Goal: Information Seeking & Learning: Check status

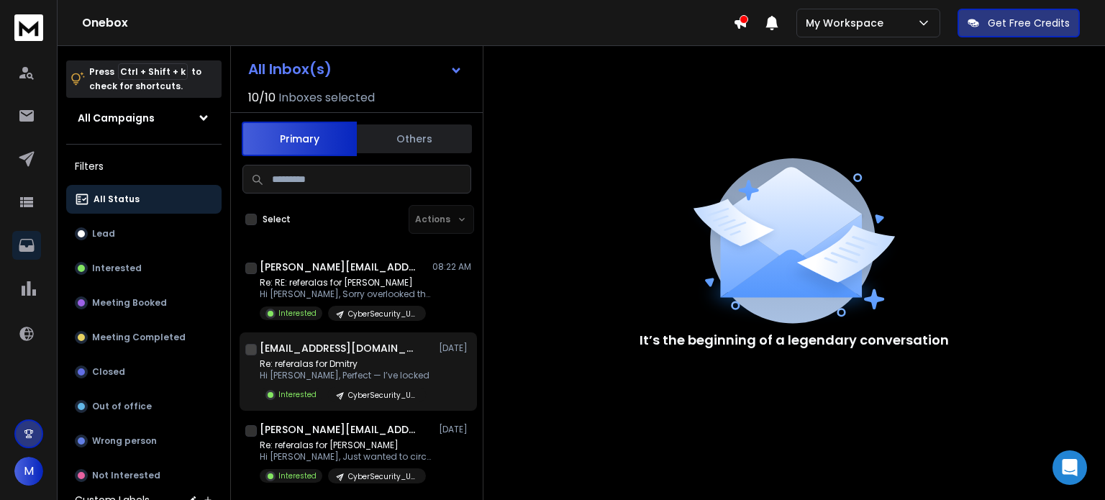
click at [345, 360] on p "Re: referalas for Dmitry" at bounding box center [345, 364] width 170 height 12
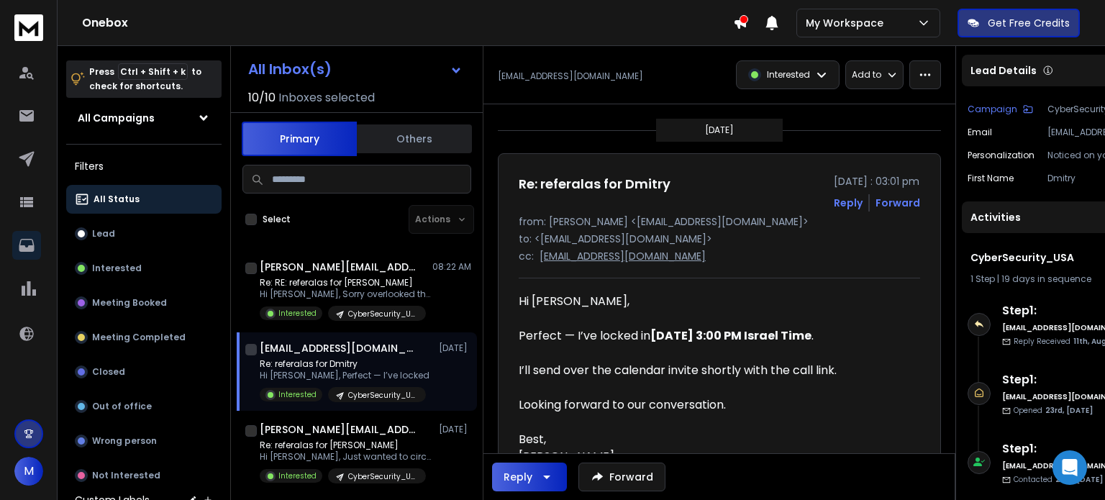
click at [559, 239] on p "to: <barak.gazit@click-ins.com>" at bounding box center [719, 239] width 401 height 14
drag, startPoint x: 559, startPoint y: 239, endPoint x: 659, endPoint y: 238, distance: 100.0
click at [659, 238] on p "to: <barak.gazit@click-ins.com>" at bounding box center [719, 239] width 401 height 14
copy p "barak.gazit@click-ins.com"
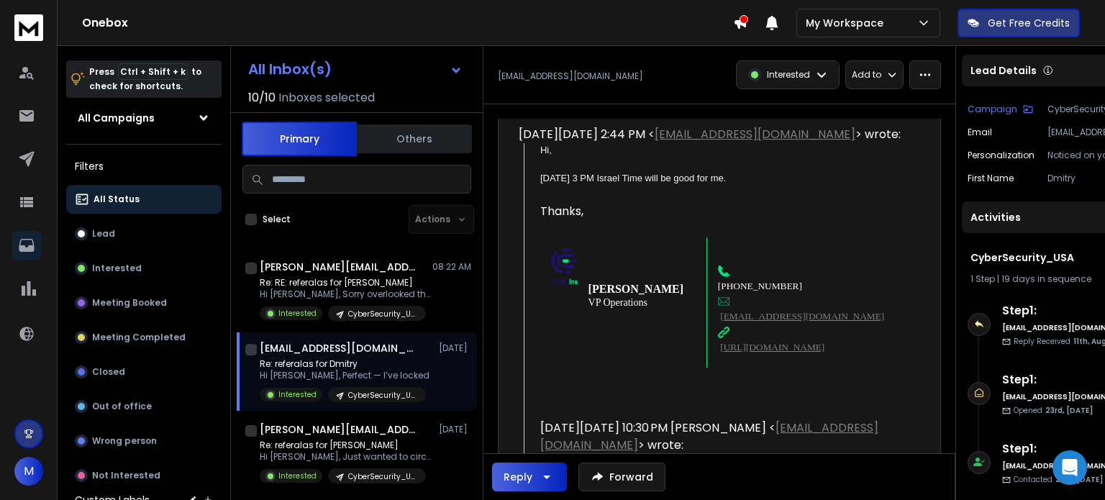
scroll to position [748, 0]
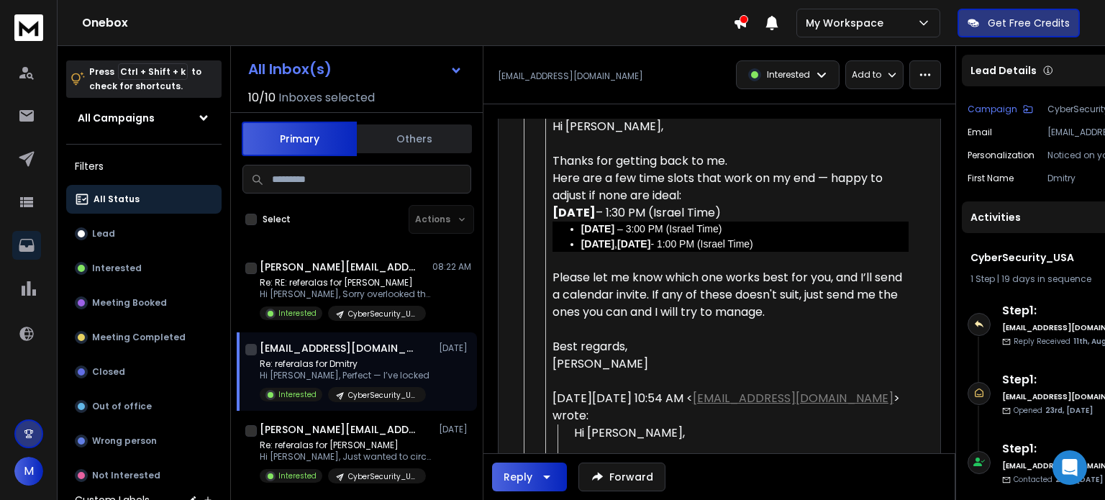
drag, startPoint x: 719, startPoint y: 322, endPoint x: 728, endPoint y: 271, distance: 51.9
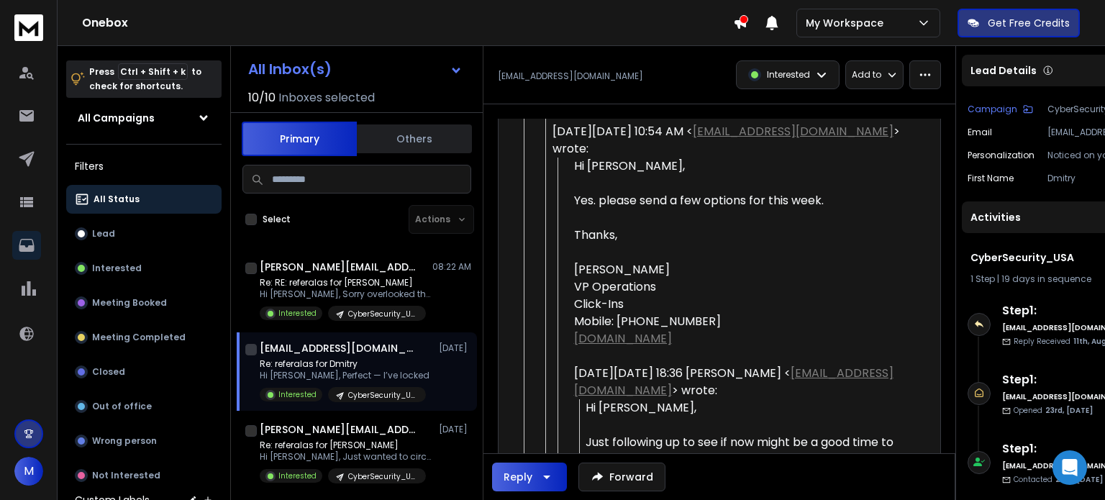
scroll to position [945, 0]
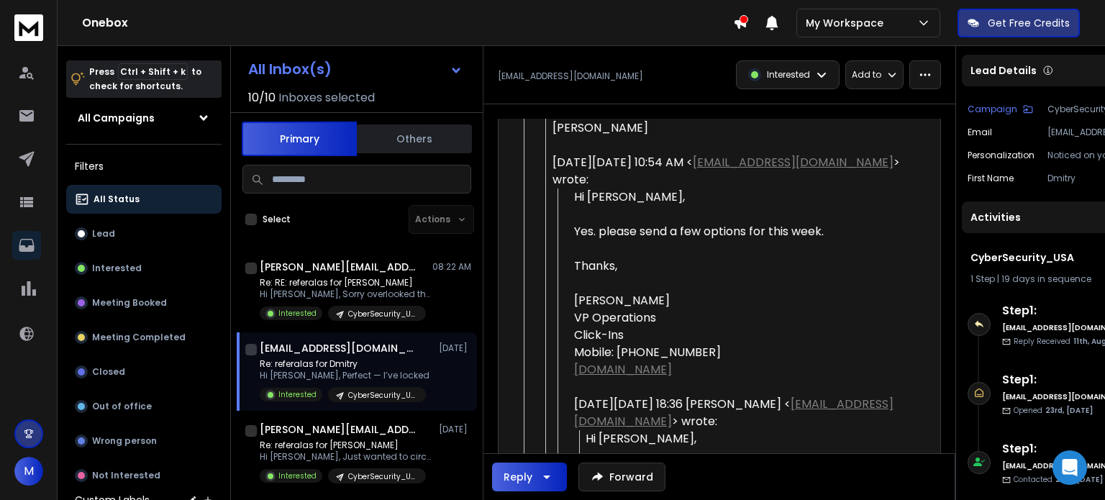
drag, startPoint x: 728, startPoint y: 276, endPoint x: 725, endPoint y: 231, distance: 44.7
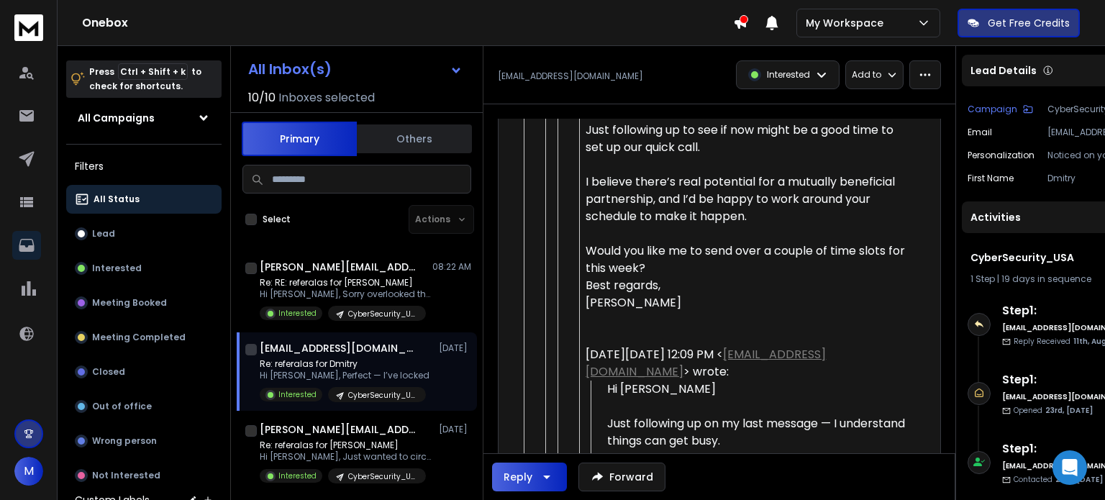
drag, startPoint x: 729, startPoint y: 266, endPoint x: 728, endPoint y: 246, distance: 20.2
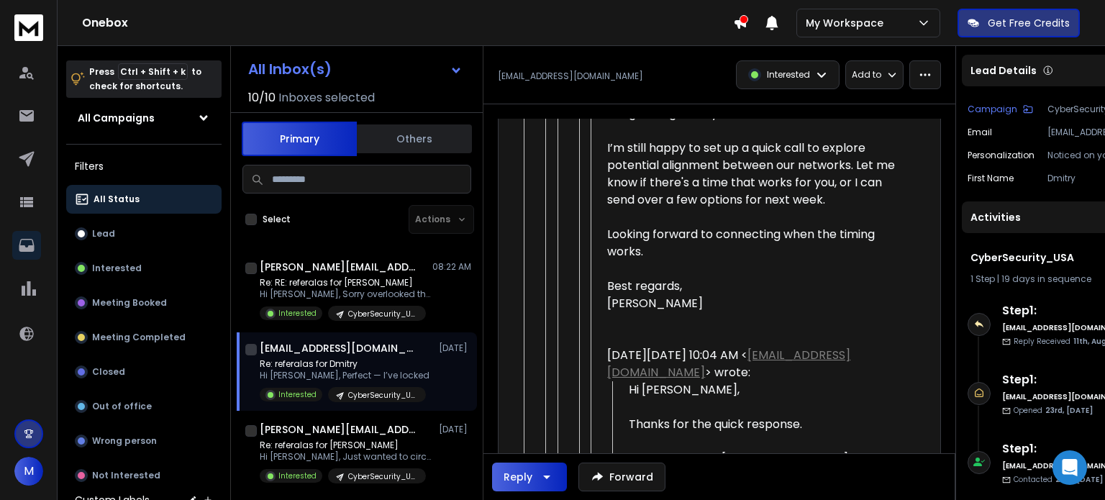
drag, startPoint x: 687, startPoint y: 256, endPoint x: 691, endPoint y: 210, distance: 46.2
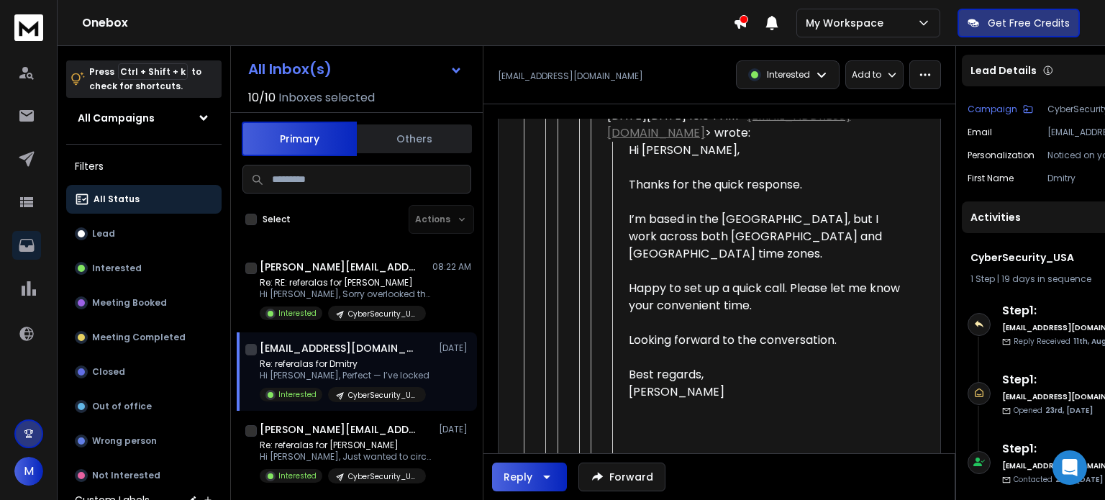
drag, startPoint x: 690, startPoint y: 224, endPoint x: 687, endPoint y: 276, distance: 51.2
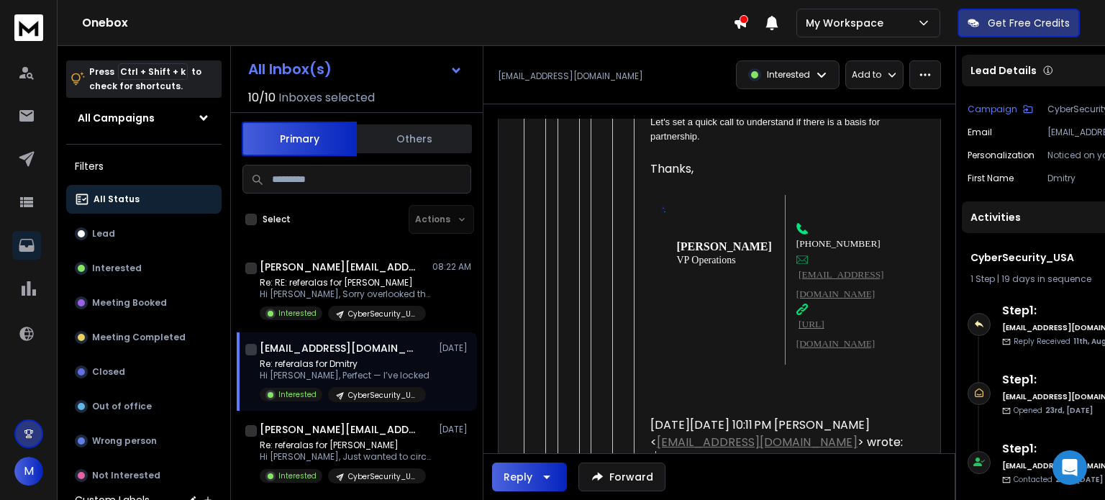
drag, startPoint x: 694, startPoint y: 266, endPoint x: 668, endPoint y: 349, distance: 86.9
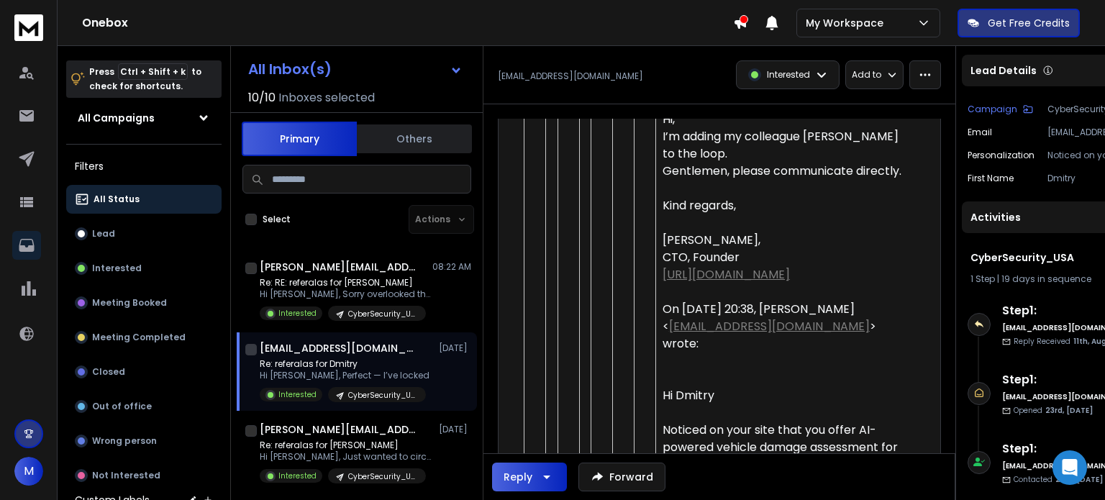
drag, startPoint x: 693, startPoint y: 267, endPoint x: 676, endPoint y: 345, distance: 80.3
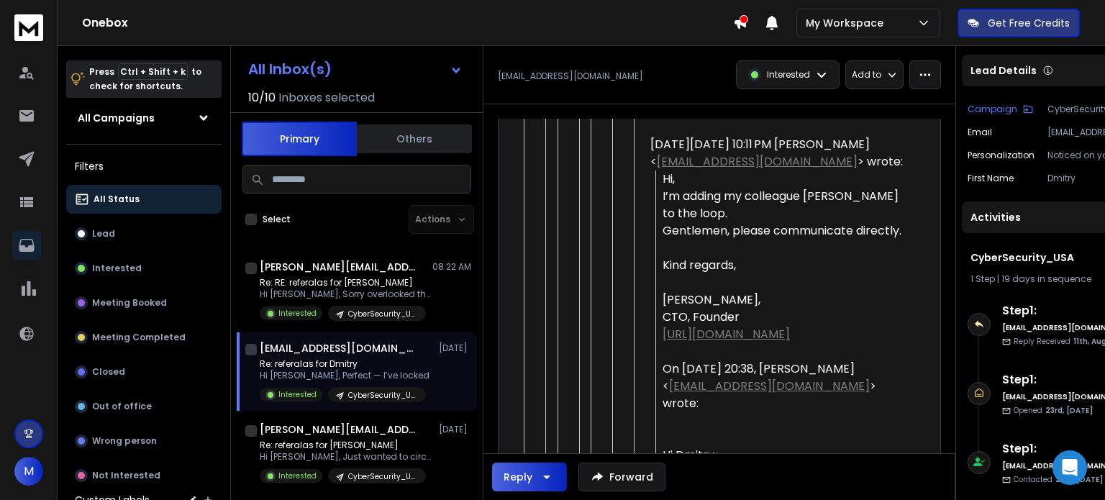
drag, startPoint x: 682, startPoint y: 337, endPoint x: 688, endPoint y: 285, distance: 52.2
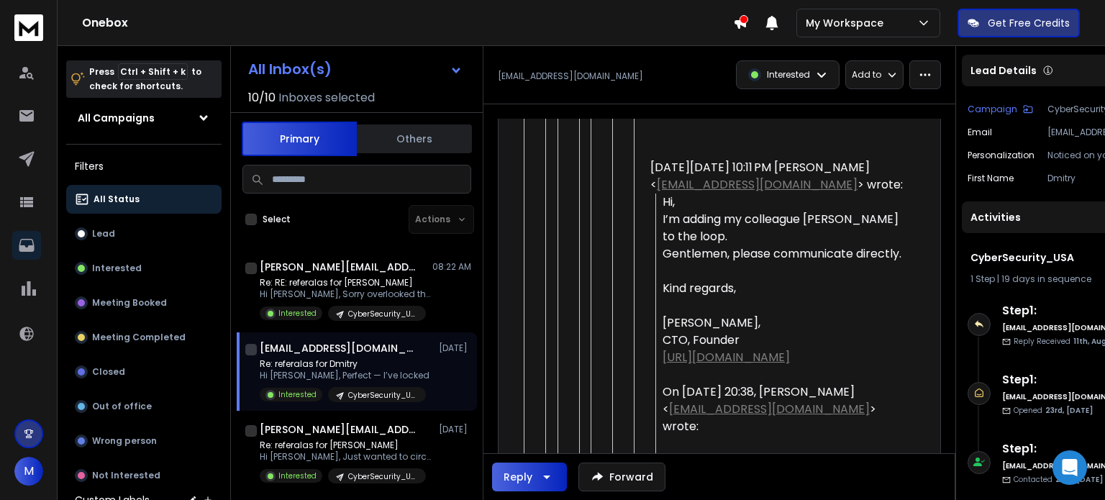
drag, startPoint x: 728, startPoint y: 374, endPoint x: 714, endPoint y: 341, distance: 36.1
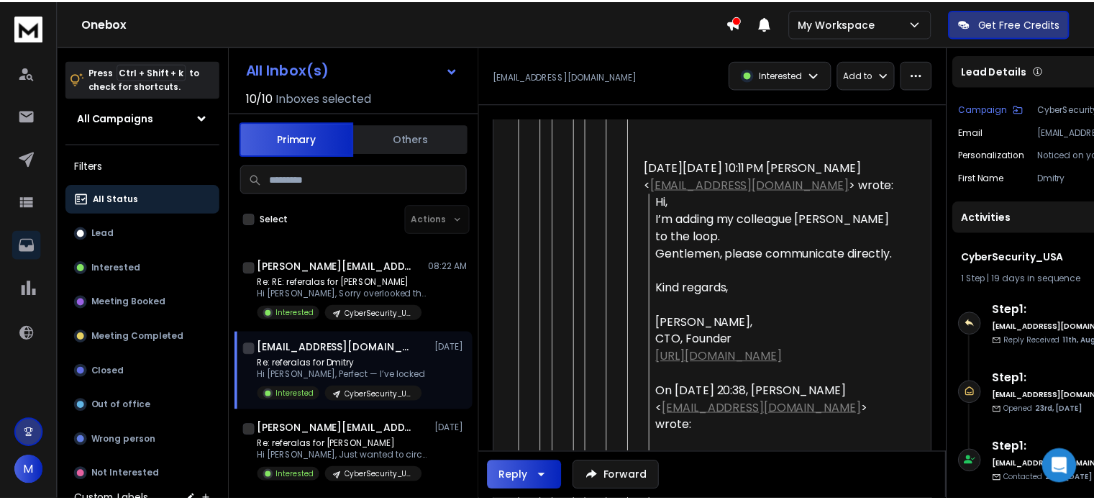
scroll to position [2534, 0]
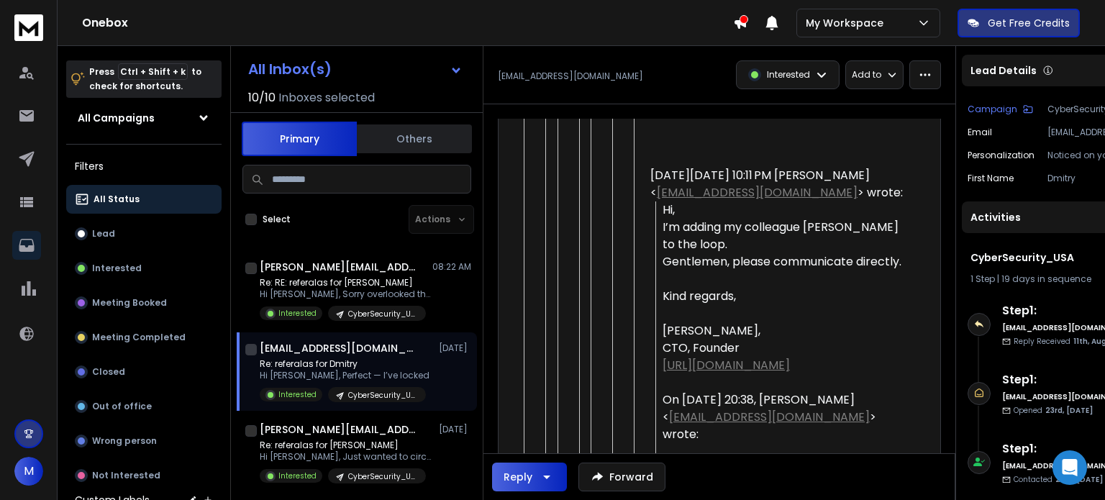
click at [680, 288] on div "Kind regards, Dmitry Geyzersky, CTO, Founder https://click-ins.com" at bounding box center [786, 331] width 246 height 86
drag, startPoint x: 680, startPoint y: 246, endPoint x: 739, endPoint y: 250, distance: 59.8
click at [739, 288] on div "Kind regards, Dmitry Geyzersky, CTO, Founder https://click-ins.com" at bounding box center [786, 331] width 246 height 86
click at [739, 340] on div "CTO, Founder" at bounding box center [786, 348] width 246 height 17
click at [9, 122] on div "M" at bounding box center [29, 250] width 58 height 500
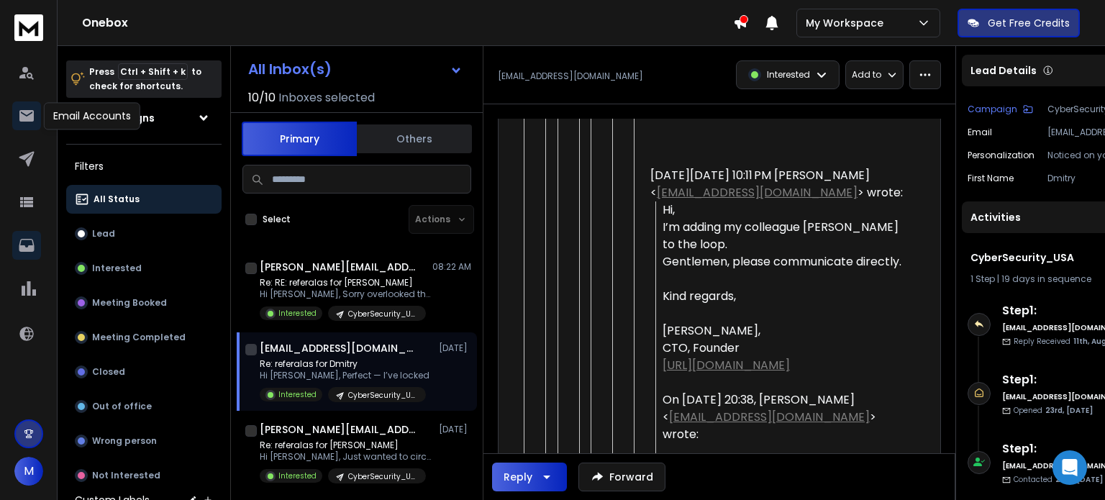
click at [23, 119] on icon at bounding box center [26, 116] width 14 height 12
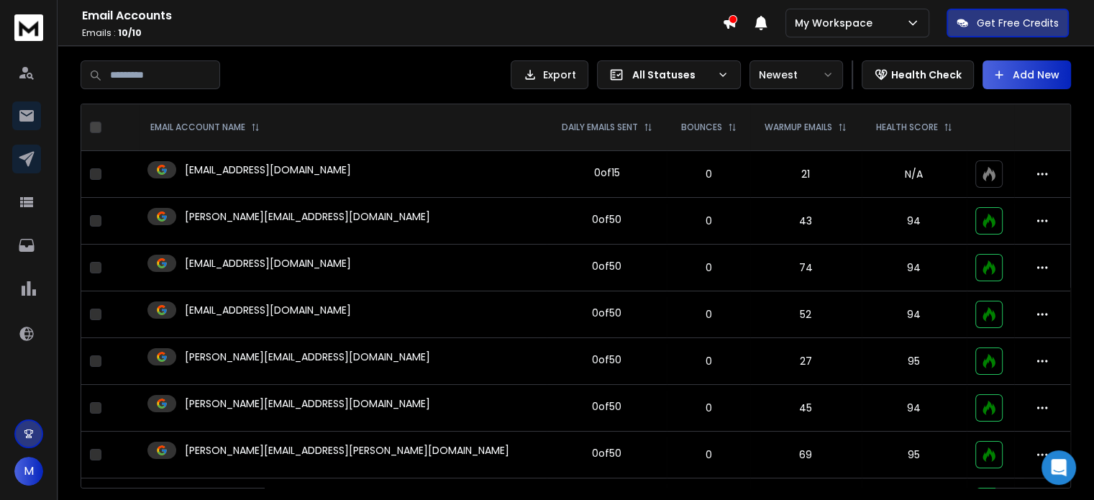
click at [23, 150] on link at bounding box center [26, 159] width 29 height 29
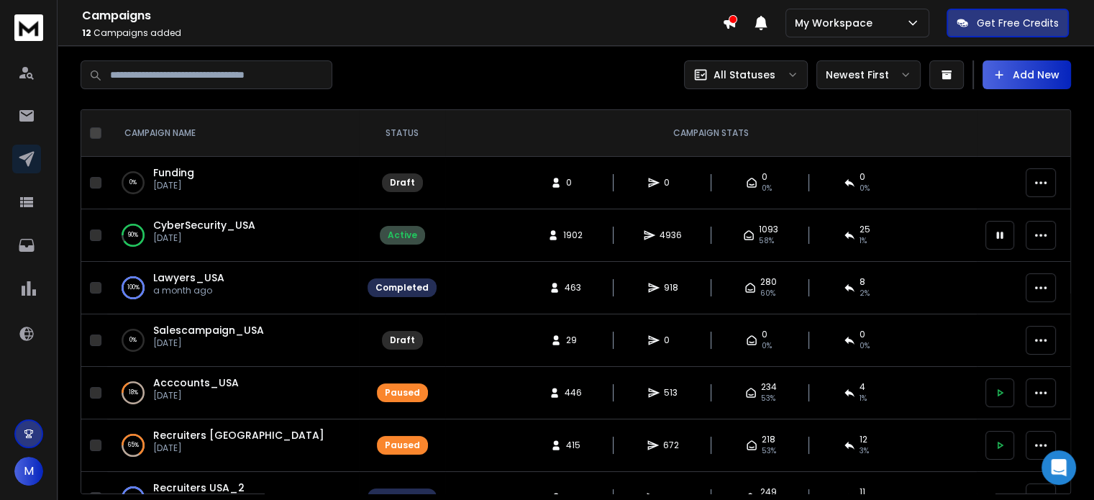
click at [217, 240] on p "[DATE]" at bounding box center [204, 238] width 102 height 12
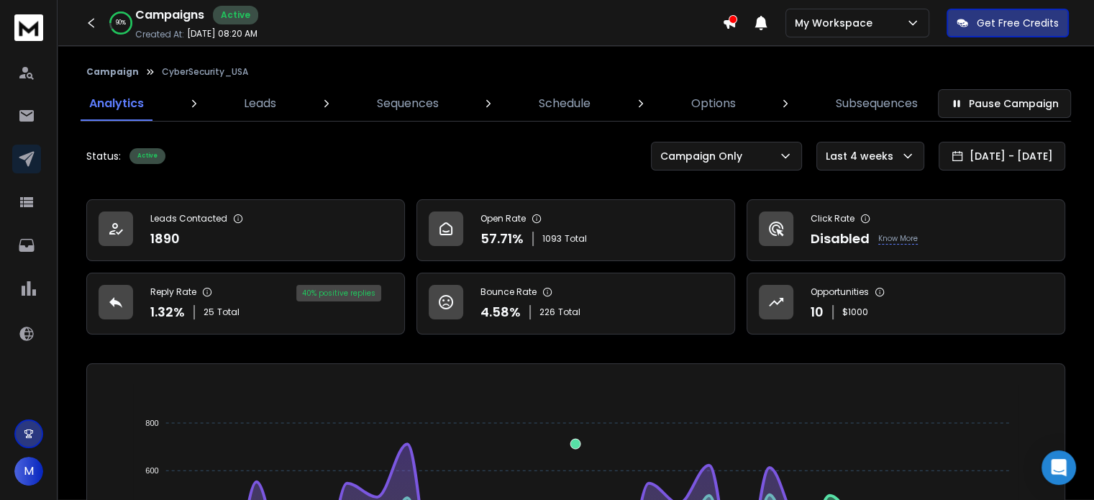
scroll to position [437, 0]
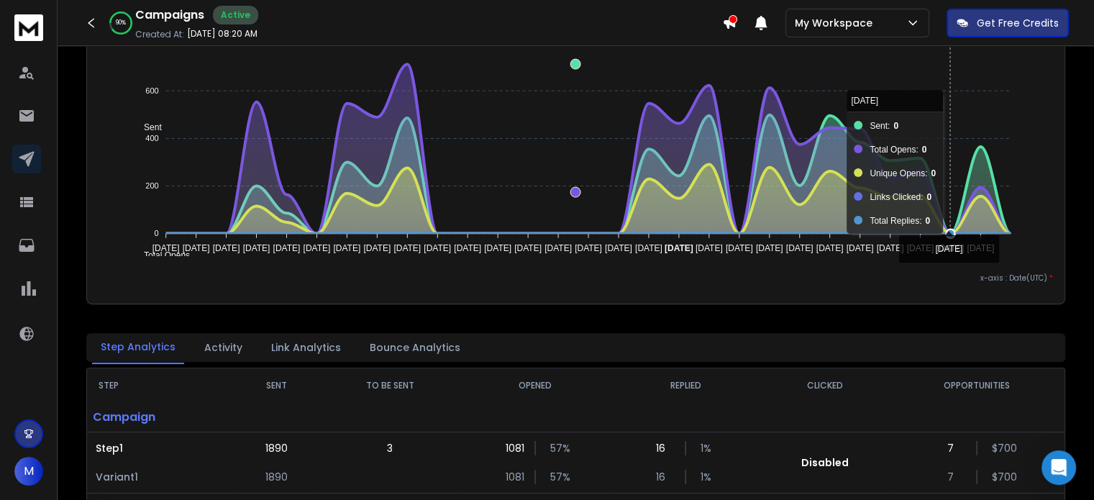
drag, startPoint x: 959, startPoint y: 224, endPoint x: 960, endPoint y: 174, distance: 50.4
